Goal: Navigation & Orientation: Find specific page/section

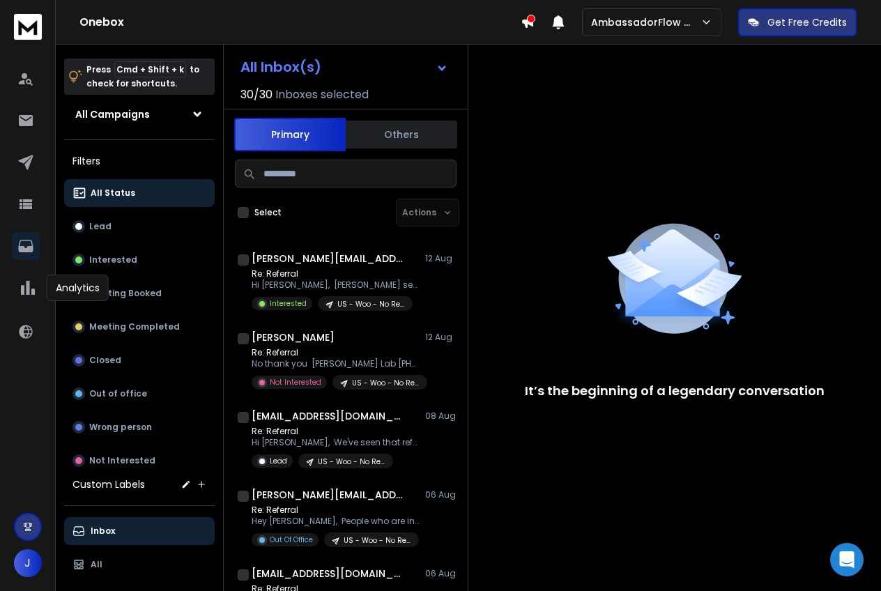
click at [31, 261] on div at bounding box center [28, 248] width 32 height 33
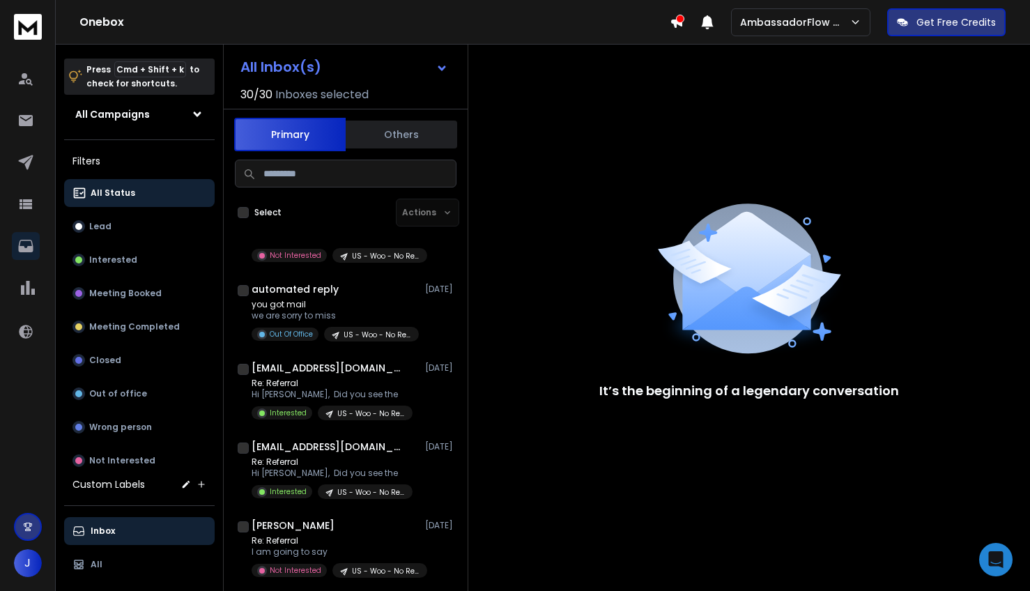
scroll to position [1544, 0]
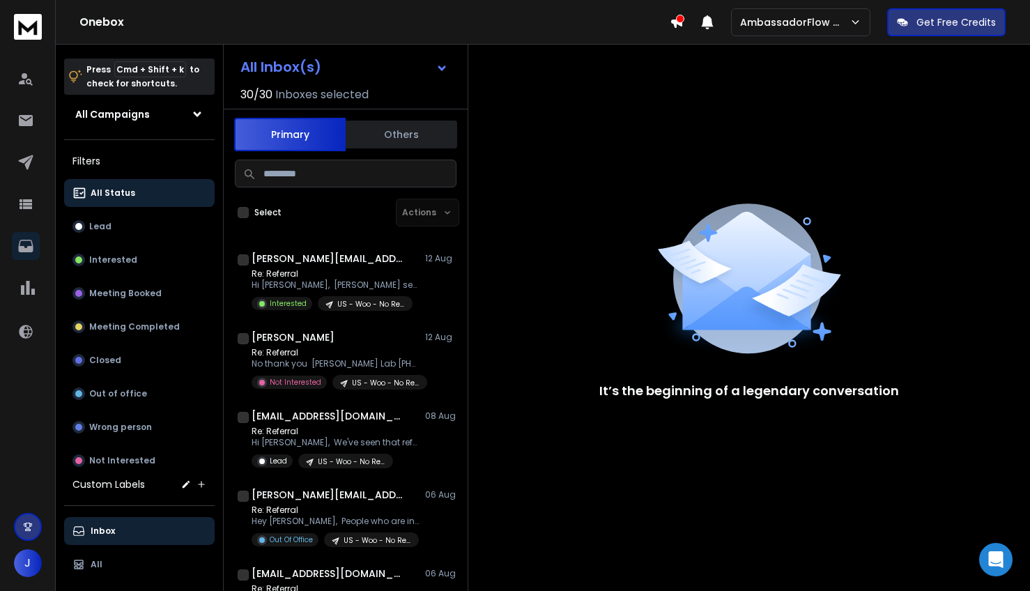
click at [13, 242] on link at bounding box center [26, 246] width 28 height 28
